Goal: Task Accomplishment & Management: Manage account settings

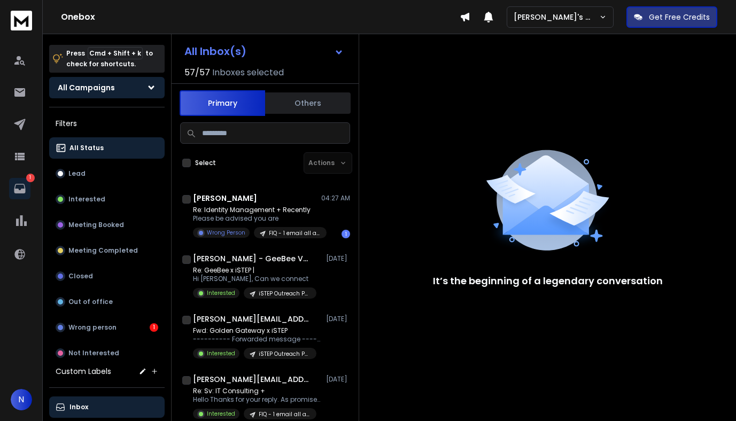
click at [128, 84] on button "All Campaigns" at bounding box center [106, 87] width 115 height 21
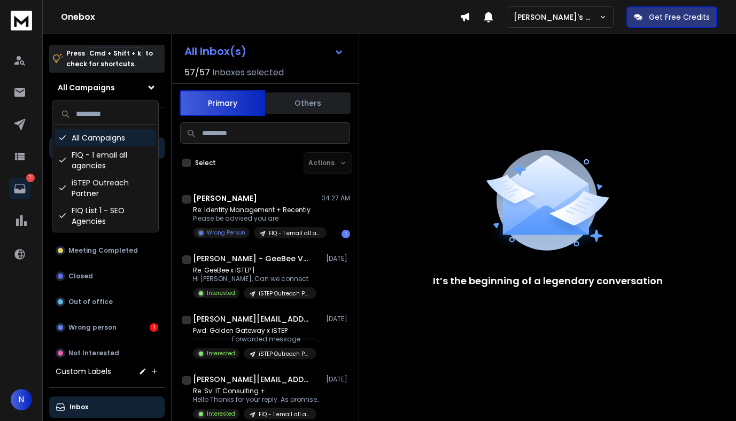
click at [103, 136] on div "All Campaigns" at bounding box center [105, 137] width 102 height 17
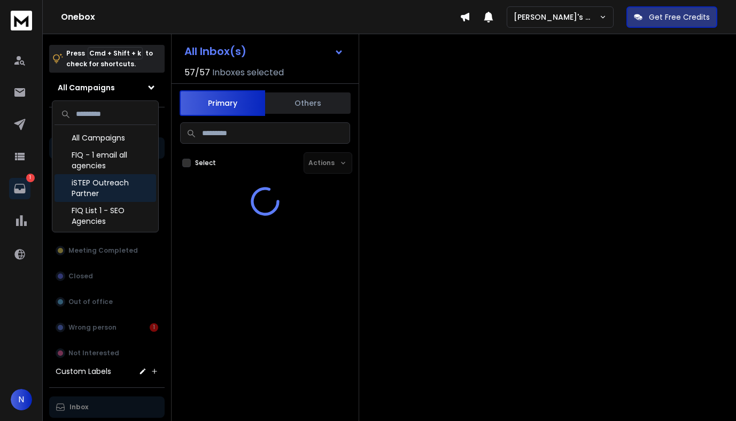
click at [100, 187] on div "iSTEP Outreach Partner" at bounding box center [105, 188] width 102 height 28
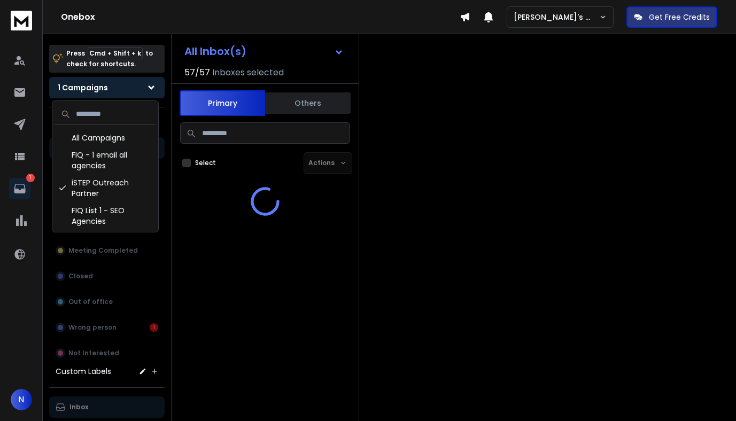
click at [149, 89] on icon at bounding box center [151, 88] width 10 height 10
click at [440, 189] on div at bounding box center [547, 244] width 377 height 421
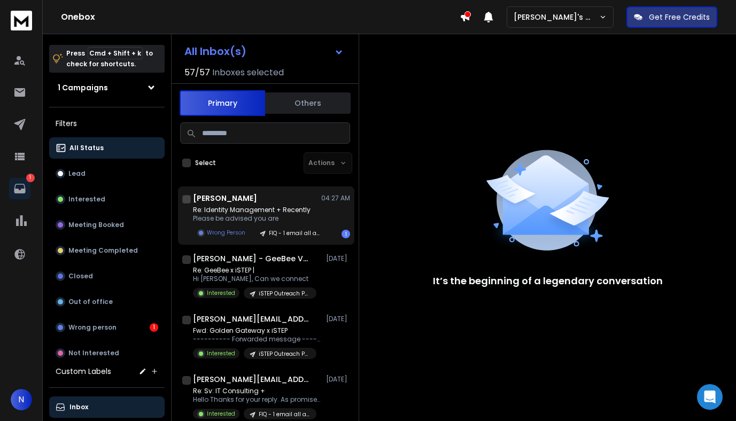
click at [268, 209] on p "Re: Identity Management + Recently" at bounding box center [257, 210] width 128 height 9
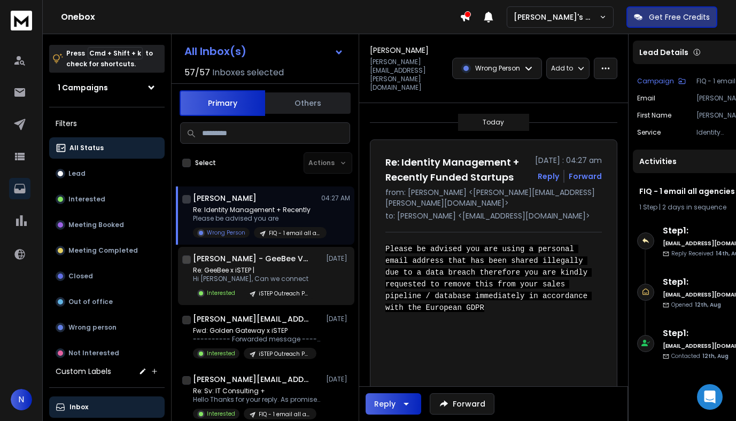
click at [254, 275] on p "Hi [PERSON_NAME], Can we connect" at bounding box center [254, 279] width 123 height 9
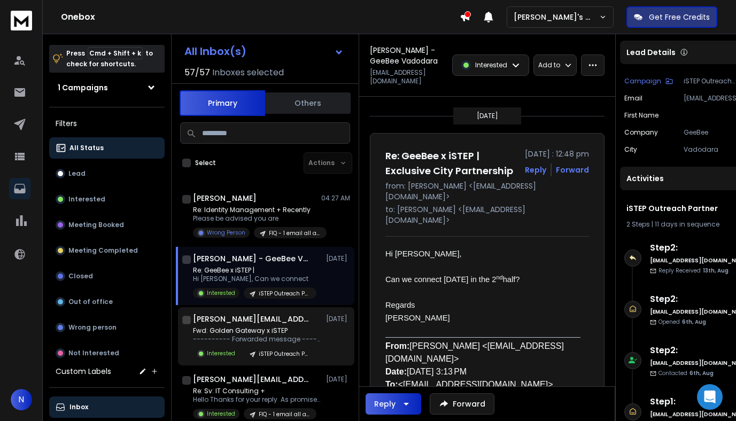
click at [268, 327] on p "Fwd: Golden Gateway x iSTEP" at bounding box center [257, 330] width 128 height 9
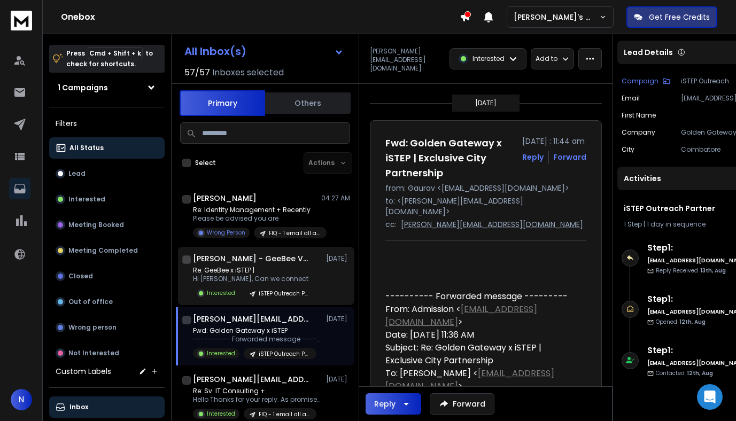
click at [258, 277] on p "Hi [PERSON_NAME], Can we connect" at bounding box center [254, 279] width 123 height 9
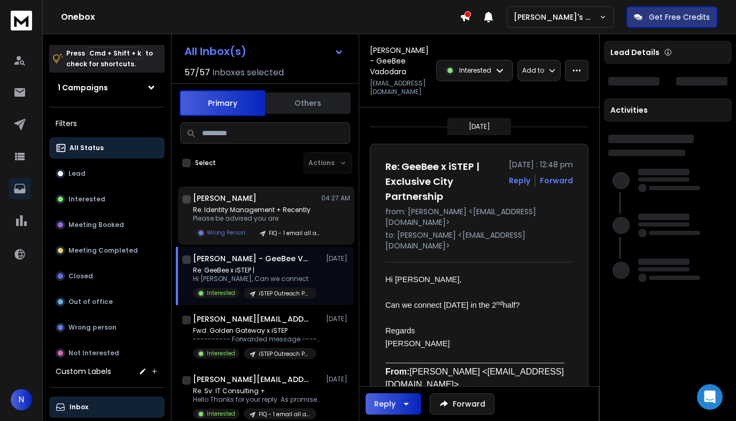
click at [271, 201] on div "Lorna Goulden 04:27 AM" at bounding box center [271, 198] width 157 height 11
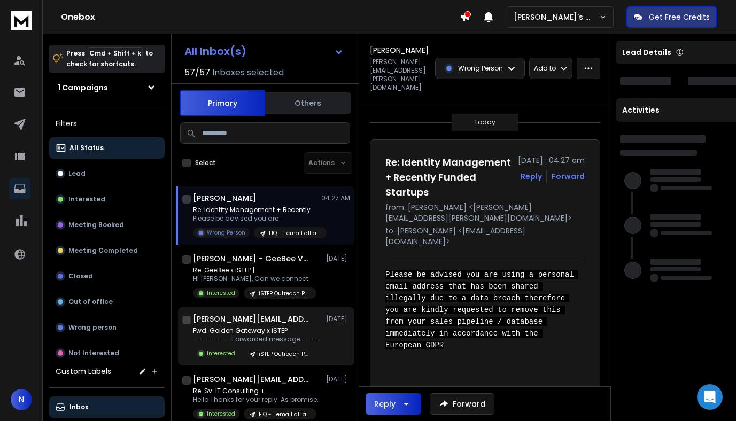
click at [235, 354] on div "Interested" at bounding box center [216, 353] width 46 height 10
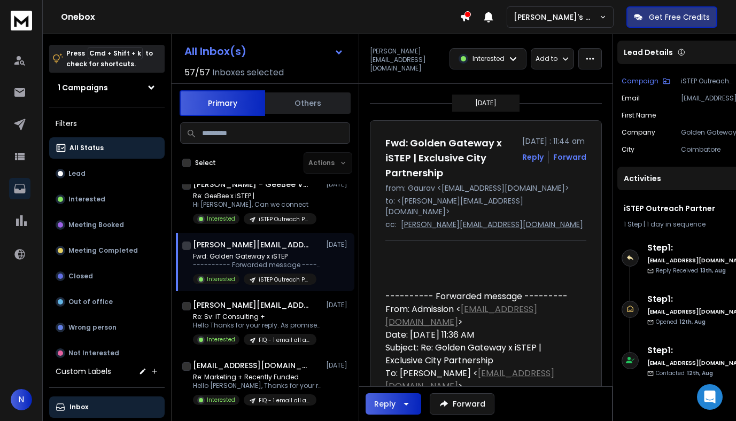
scroll to position [26, 0]
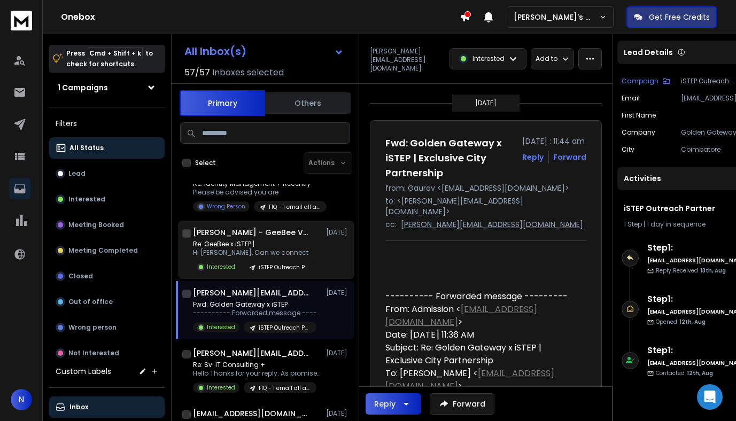
click at [256, 249] on p "Hi [PERSON_NAME], Can we connect" at bounding box center [254, 252] width 123 height 9
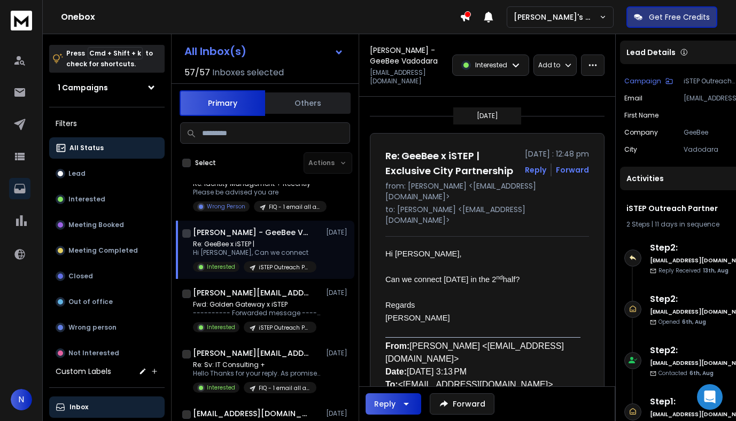
click at [215, 267] on p "Interested" at bounding box center [221, 267] width 28 height 8
click at [520, 64] on icon at bounding box center [515, 65] width 9 height 9
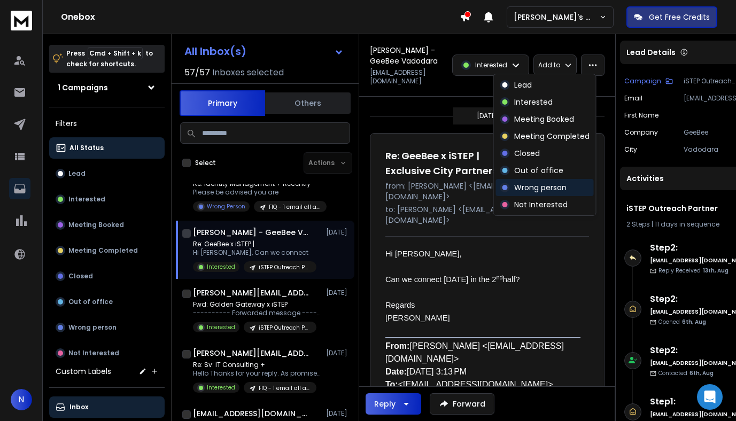
click at [549, 185] on p "Wrong person" at bounding box center [540, 187] width 52 height 11
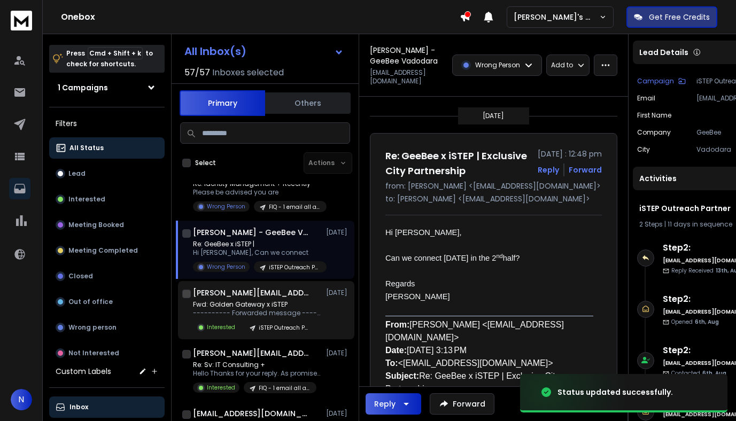
click at [276, 306] on p "Fwd: Golden Gateway x iSTEP" at bounding box center [257, 304] width 128 height 9
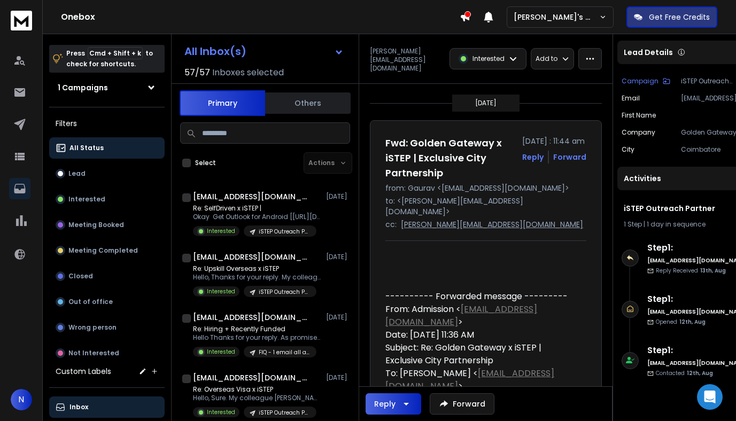
scroll to position [0, 0]
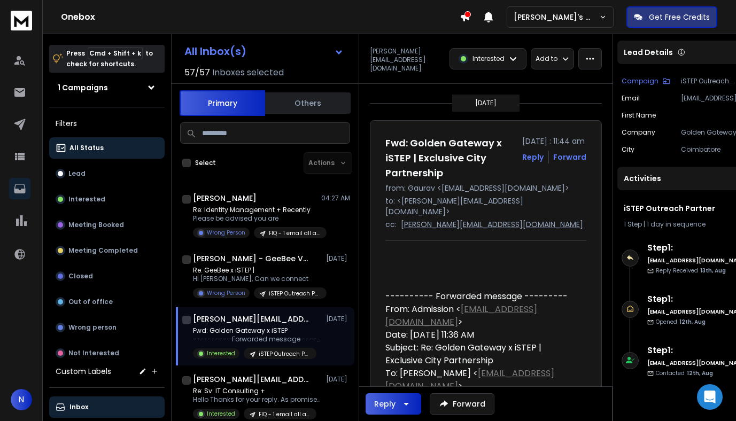
click at [321, 107] on button "Others" at bounding box center [307, 103] width 85 height 24
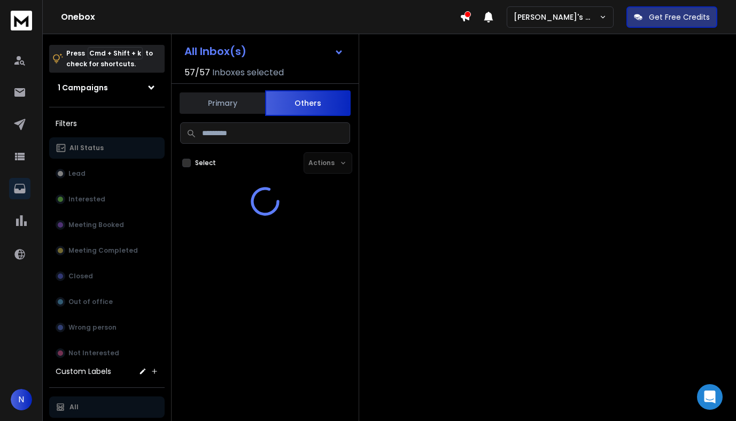
click at [224, 108] on button "Primary" at bounding box center [221, 103] width 85 height 24
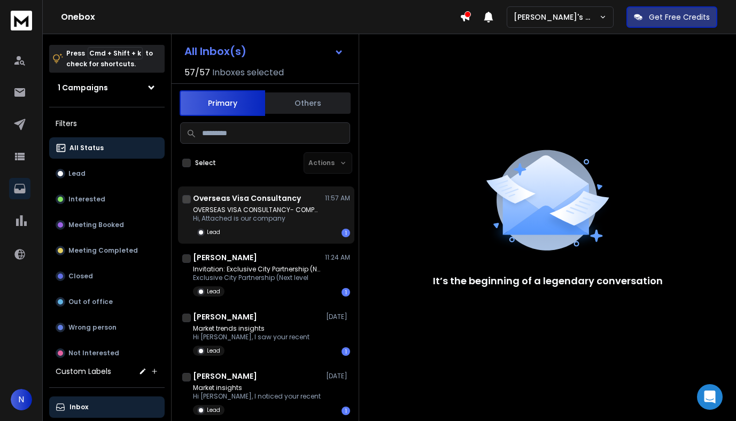
click at [270, 208] on p "OVERSEAS VISA CONSULTANCY- COMPANY PROFILE" at bounding box center [257, 210] width 128 height 9
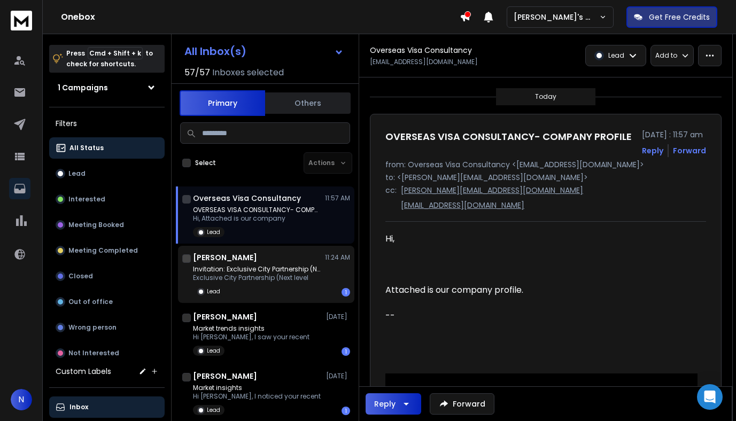
click at [264, 279] on p "Exclusive City Partnership (Next level" at bounding box center [257, 278] width 128 height 9
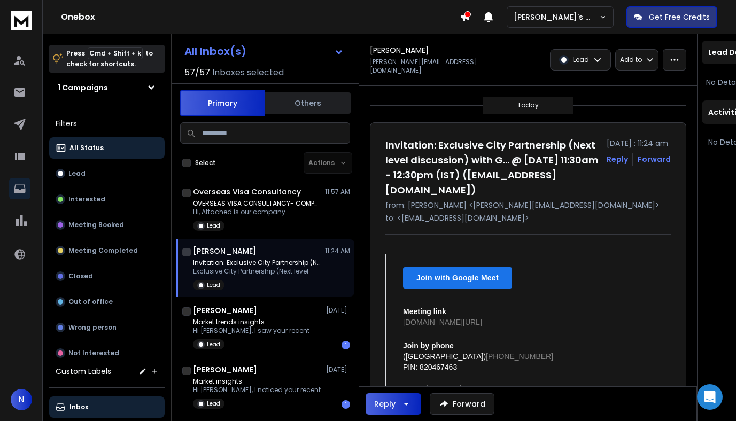
scroll to position [7, 0]
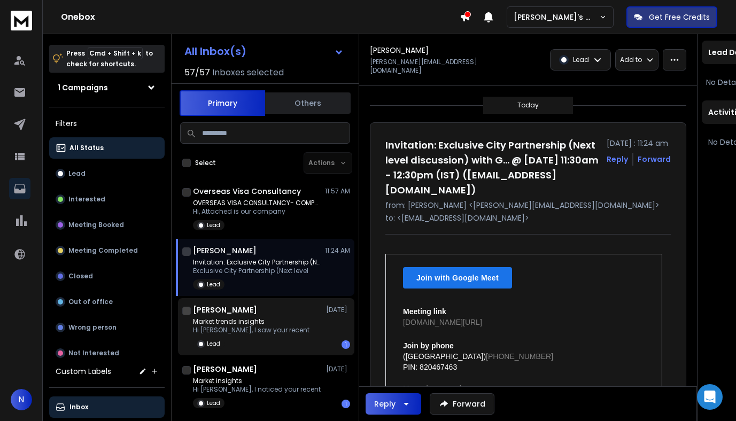
click at [260, 309] on div "Masum Ahmed 13 Aug" at bounding box center [271, 310] width 157 height 11
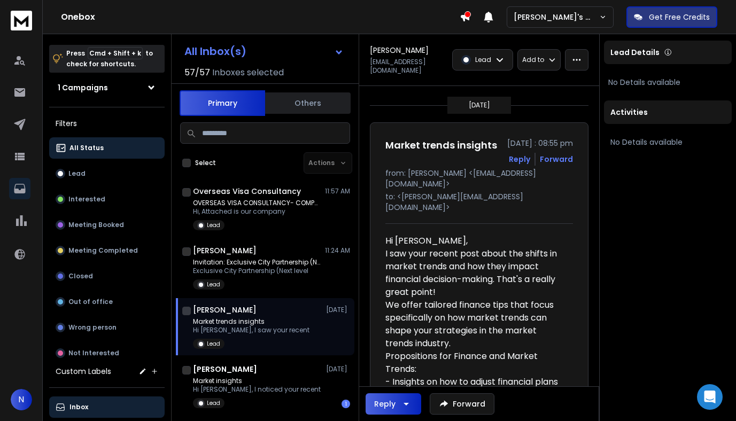
scroll to position [72, 0]
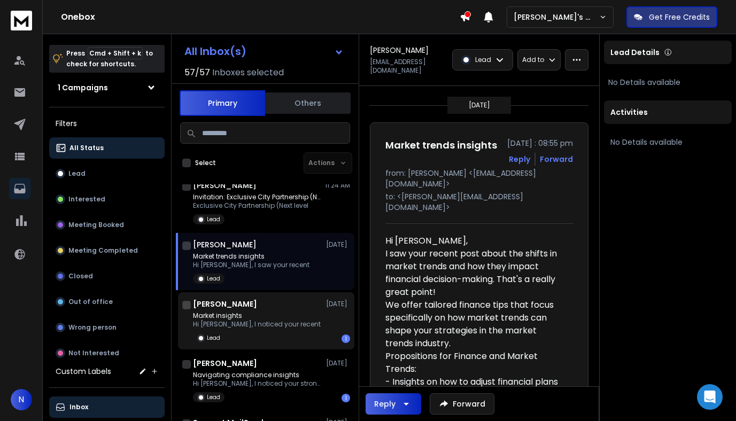
click at [258, 337] on div "Lead" at bounding box center [257, 338] width 128 height 10
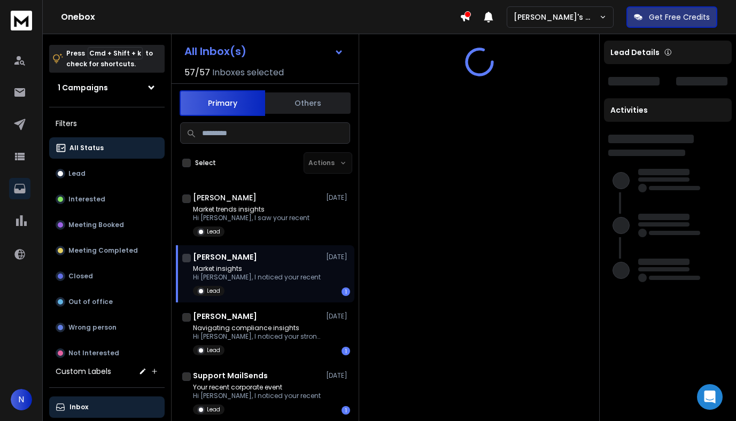
scroll to position [116, 0]
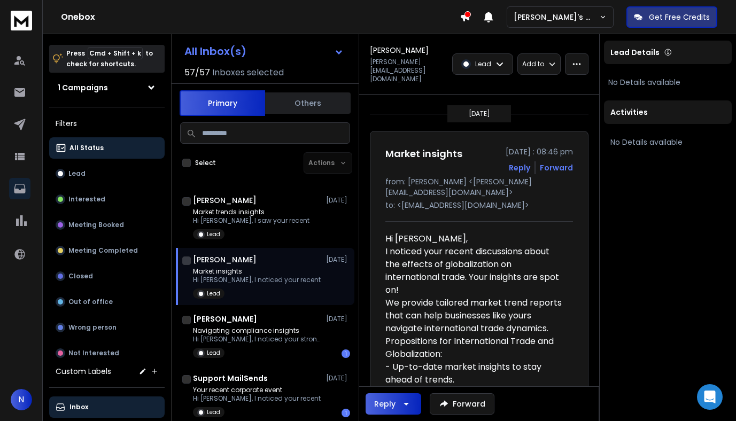
click at [262, 287] on div "Market insights Hi Gaurav, I noticed your recent Lead" at bounding box center [257, 283] width 128 height 32
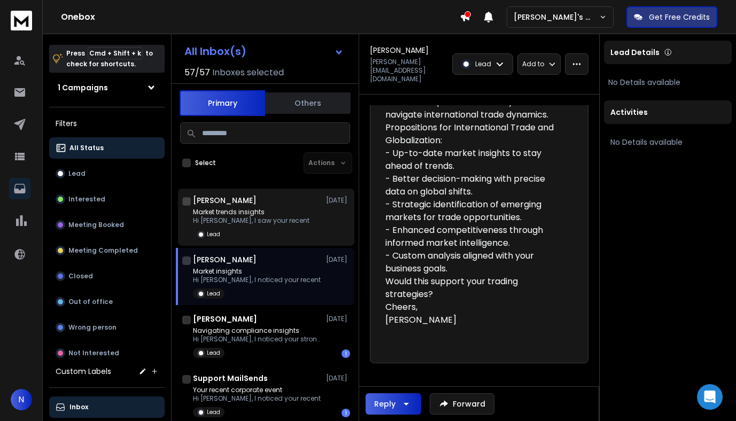
click at [253, 208] on p "Market trends insights" at bounding box center [251, 212] width 116 height 9
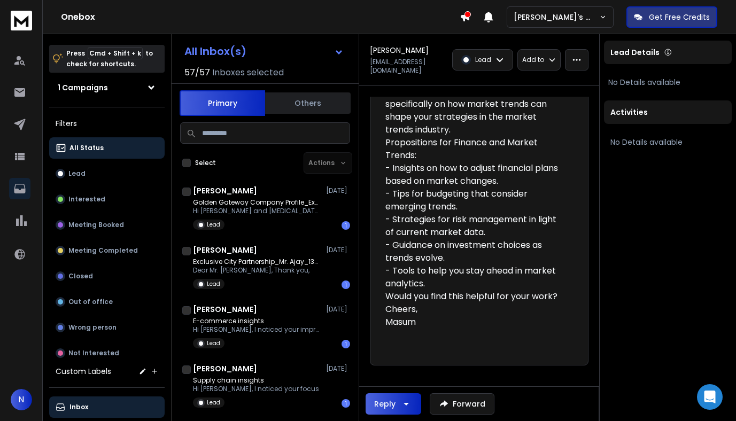
scroll to position [509, 0]
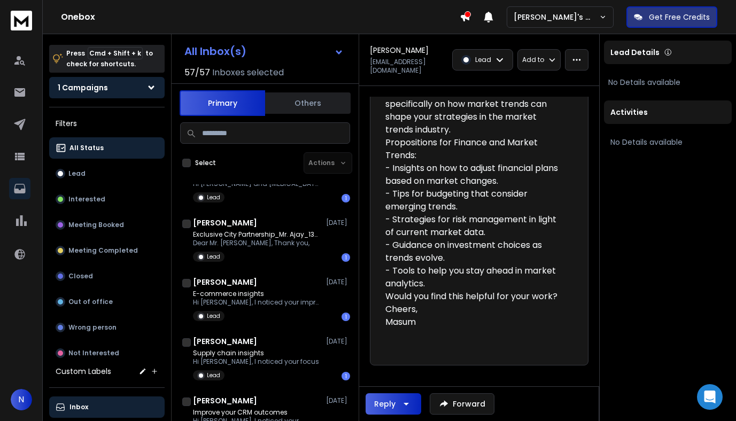
click at [144, 95] on button "1 Campaigns" at bounding box center [106, 87] width 115 height 21
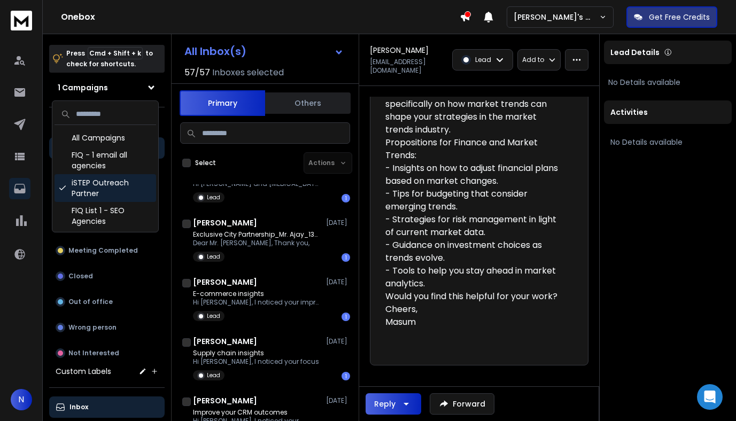
click at [97, 191] on div "iSTEP Outreach Partner" at bounding box center [105, 188] width 102 height 28
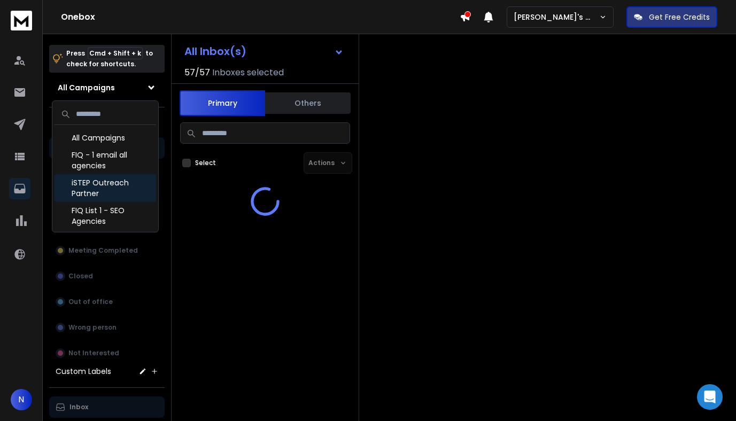
click at [97, 191] on div "iSTEP Outreach Partner" at bounding box center [105, 188] width 102 height 28
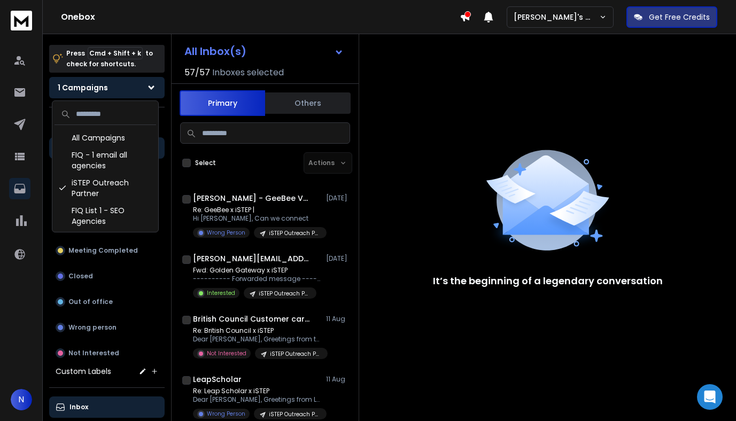
click at [154, 87] on button "1 Campaigns" at bounding box center [106, 87] width 115 height 21
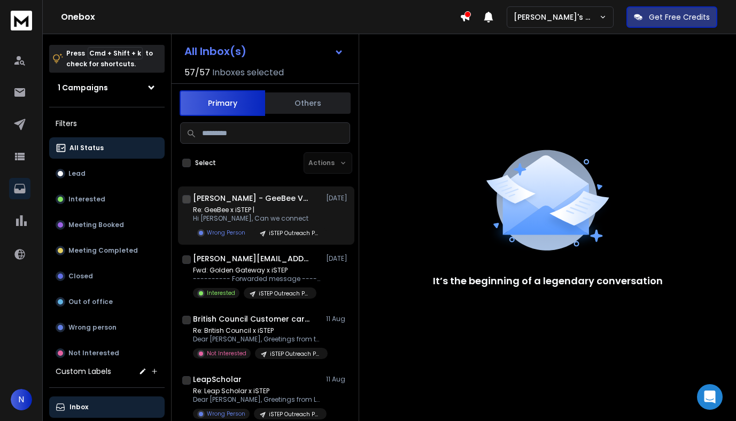
click at [272, 204] on div "Dharmesh Shah - GeeBee Vadodara 13 Aug Re: GeeBee x iSTEP | Hi Gaurav, Can we c…" at bounding box center [271, 215] width 157 height 45
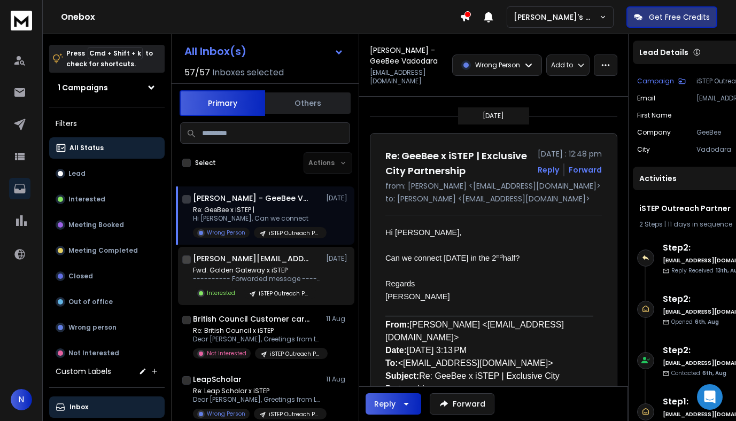
click at [264, 256] on h1 "[PERSON_NAME][EMAIL_ADDRESS][DOMAIN_NAME]" at bounding box center [252, 258] width 118 height 11
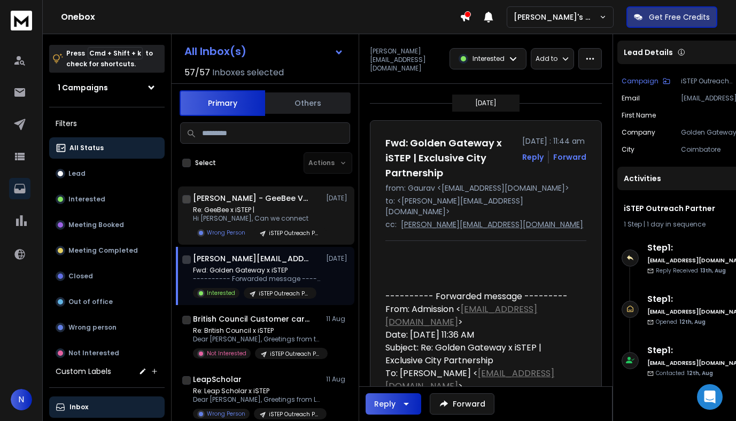
click at [272, 217] on p "Hi [PERSON_NAME], Can we connect" at bounding box center [257, 218] width 128 height 9
